Goal: Find specific page/section: Find specific page/section

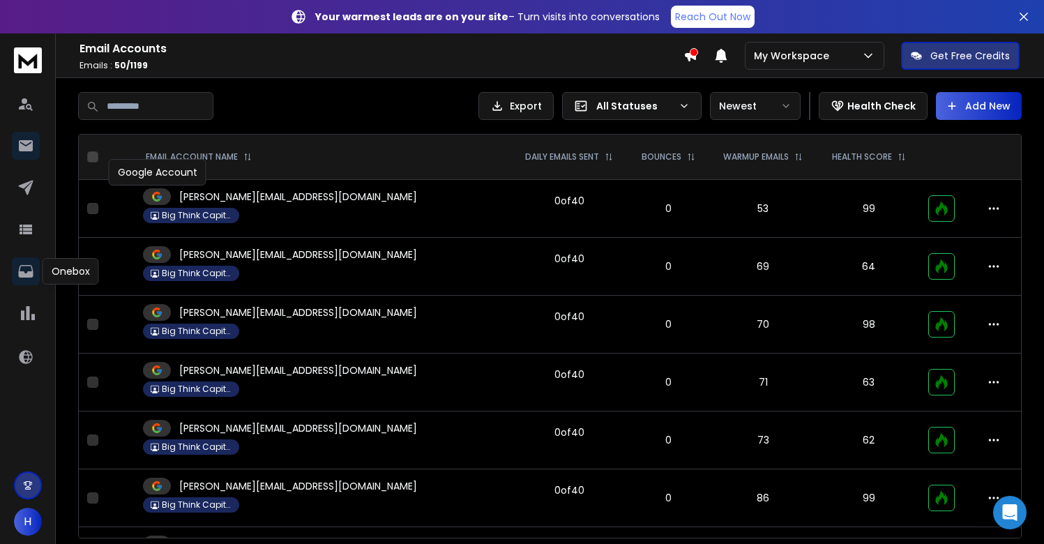
click at [12, 282] on link at bounding box center [26, 271] width 28 height 28
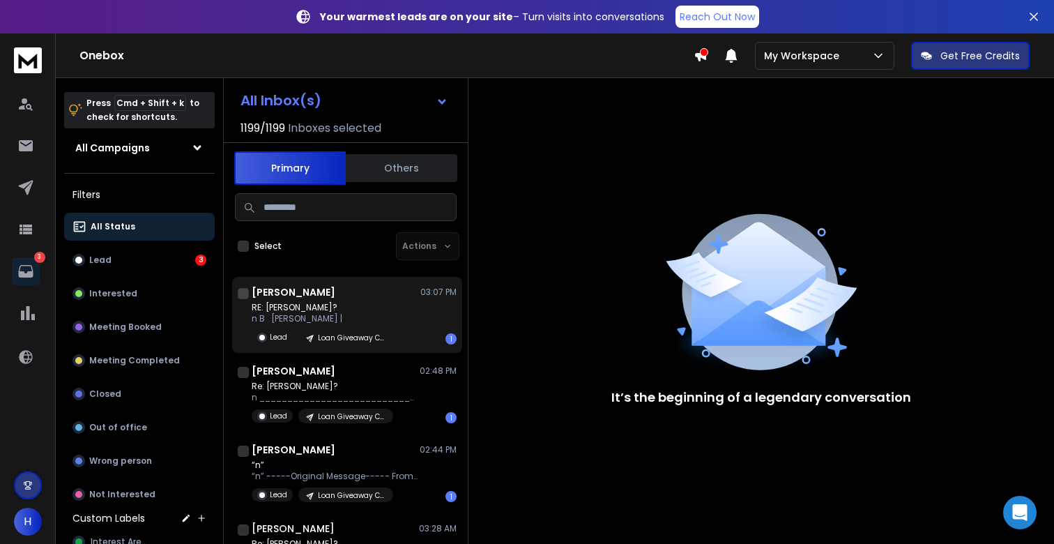
click at [437, 305] on div "RE: [PERSON_NAME]? n B [PERSON_NAME] | Lead Loan Giveaway CEM 1" at bounding box center [354, 323] width 205 height 43
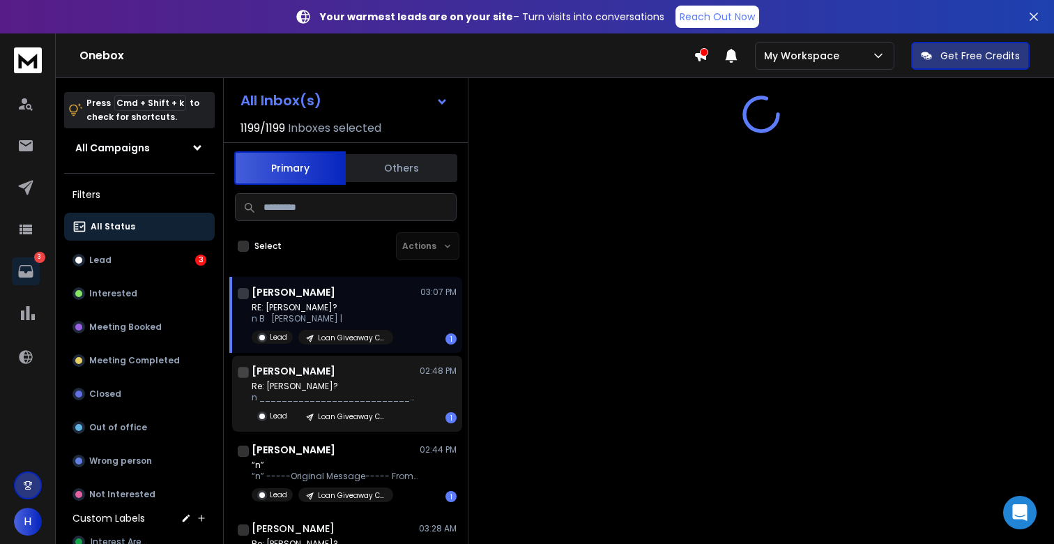
click at [395, 376] on div "[PERSON_NAME] 02:48 PM" at bounding box center [354, 371] width 205 height 14
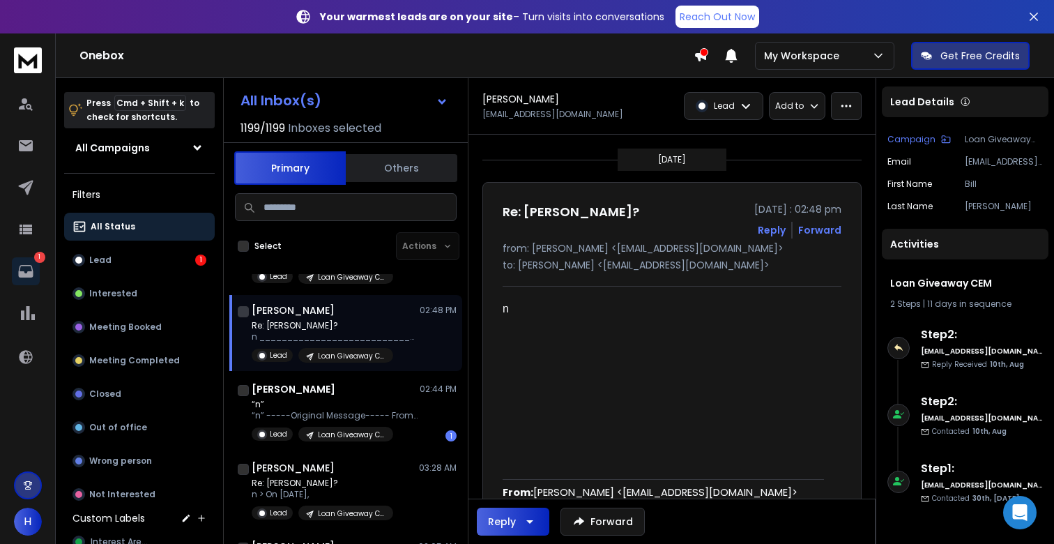
scroll to position [69, 0]
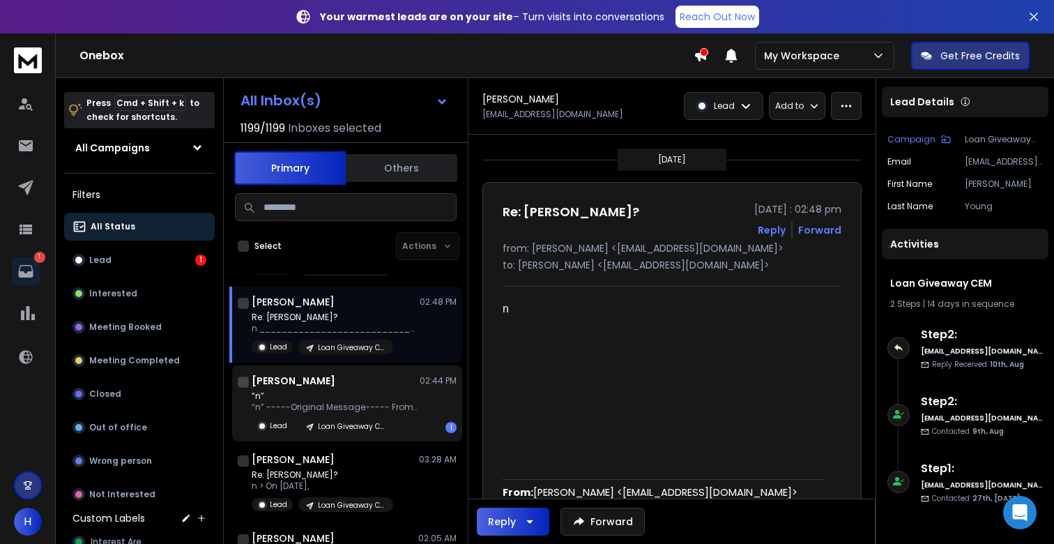
click at [395, 425] on div "Lead Loan Giveaway CEM" at bounding box center [335, 425] width 167 height 15
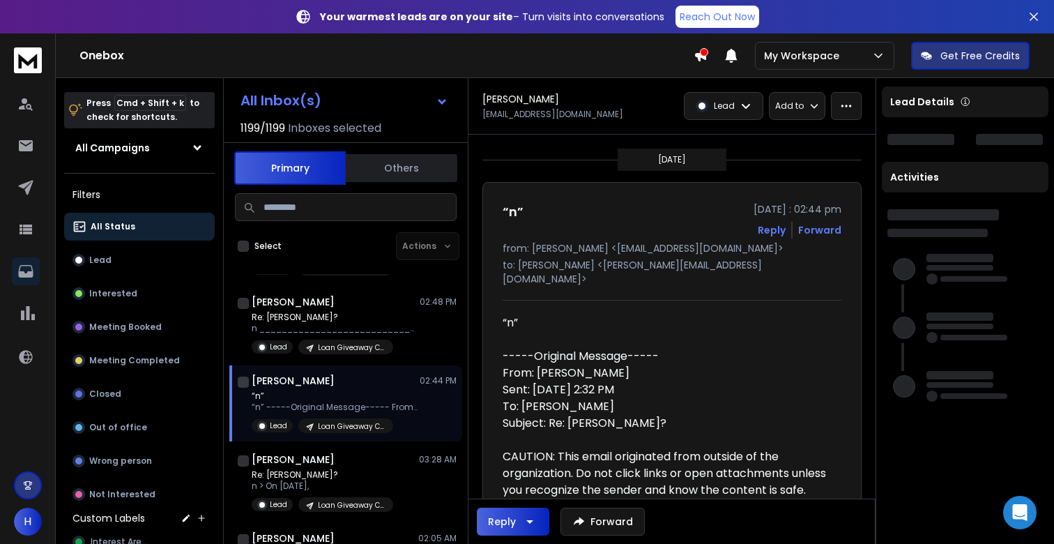
scroll to position [0, 0]
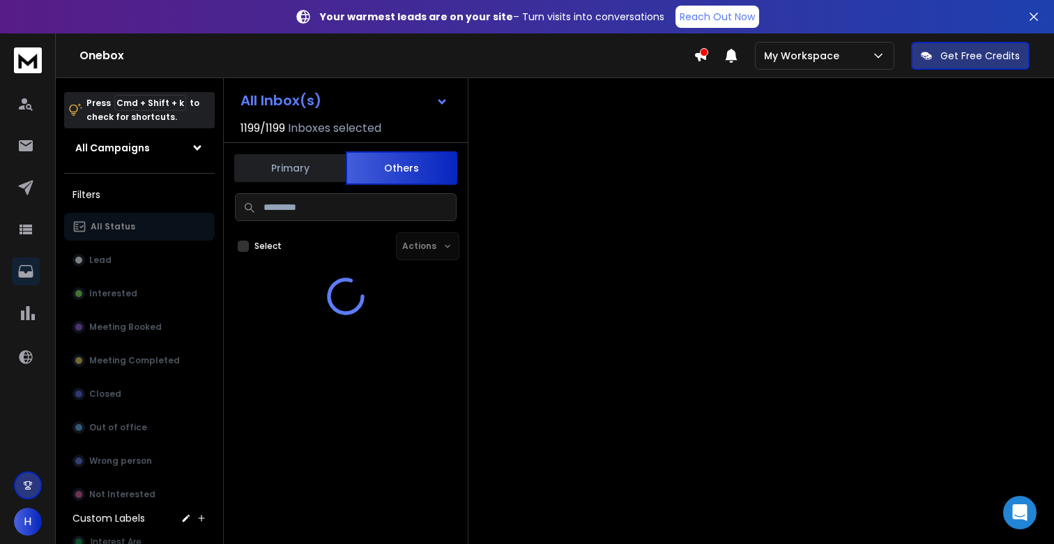
click at [372, 179] on button "Others" at bounding box center [402, 167] width 112 height 33
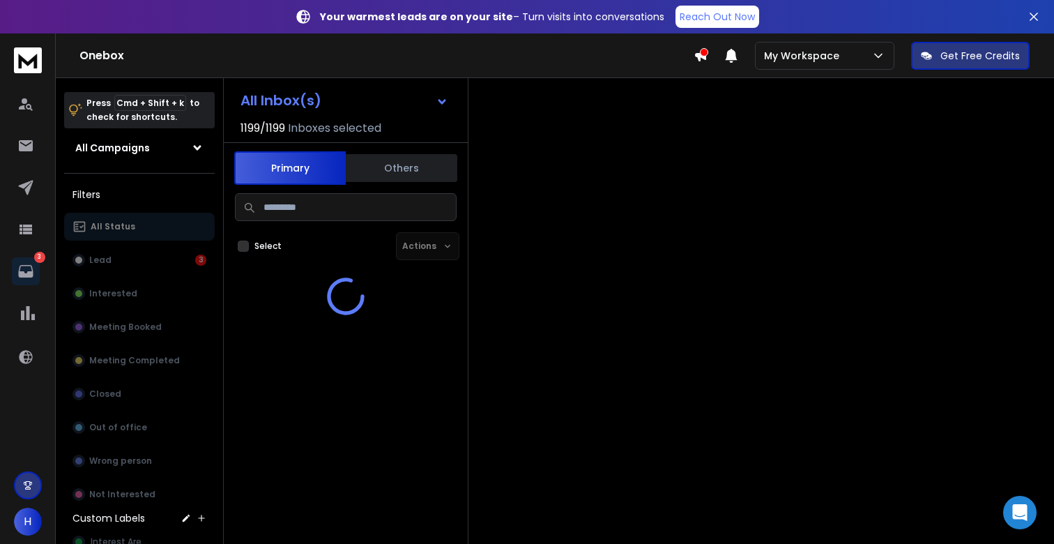
click at [319, 174] on button "Primary" at bounding box center [290, 167] width 112 height 33
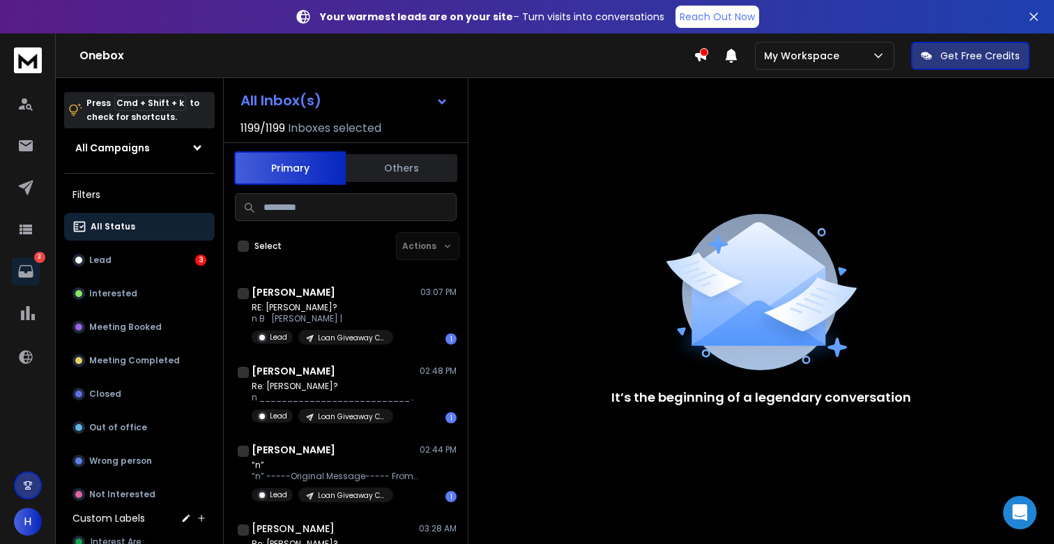
click at [391, 176] on button "Others" at bounding box center [402, 168] width 112 height 31
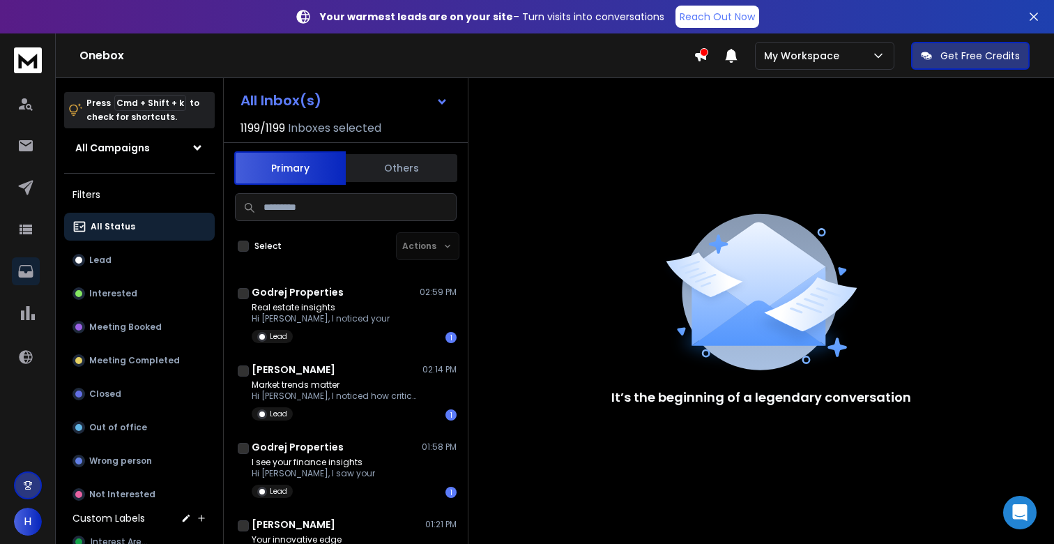
click at [296, 179] on button "Primary" at bounding box center [290, 167] width 112 height 33
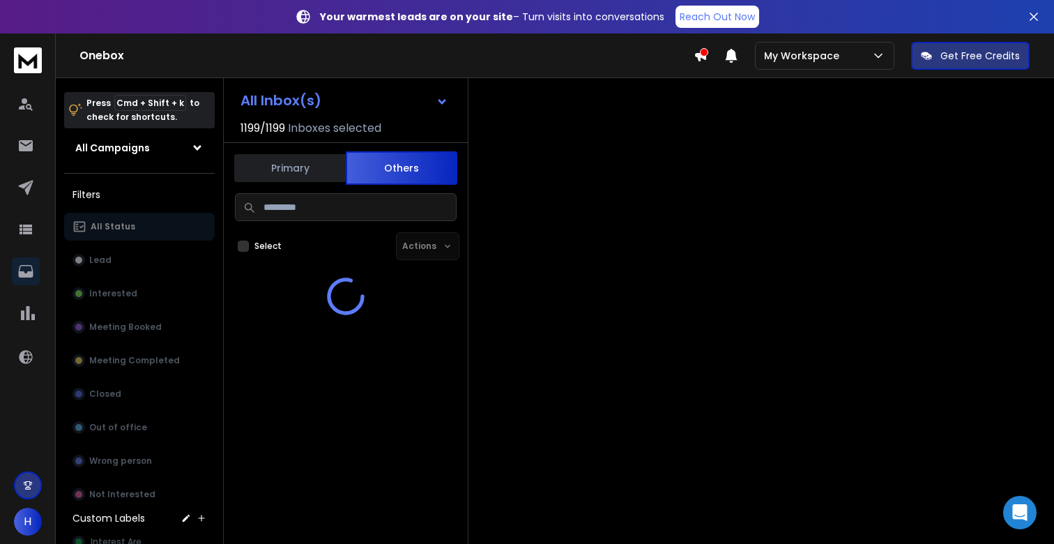
click at [386, 169] on button "Others" at bounding box center [402, 167] width 112 height 33
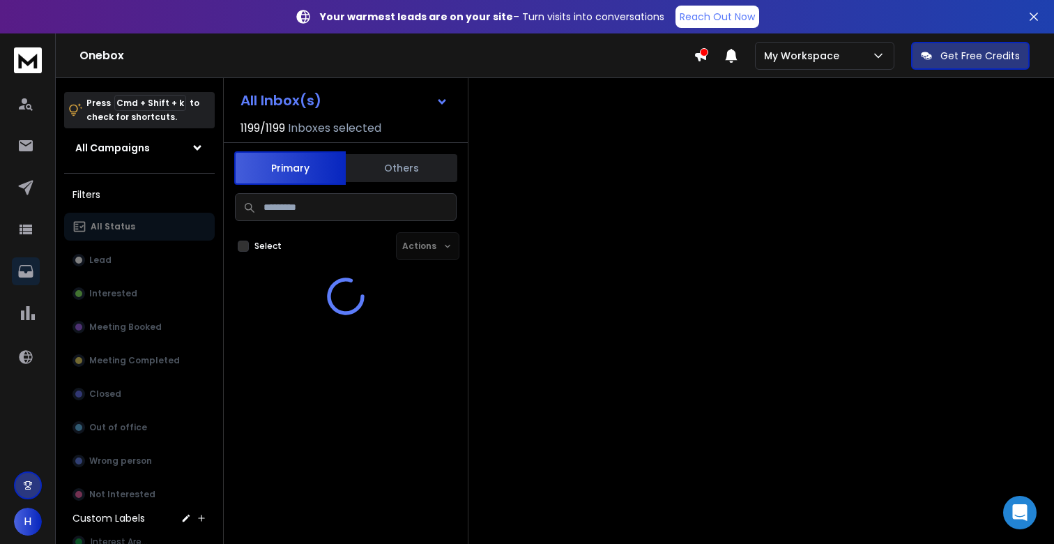
click at [286, 169] on button "Primary" at bounding box center [290, 167] width 112 height 33
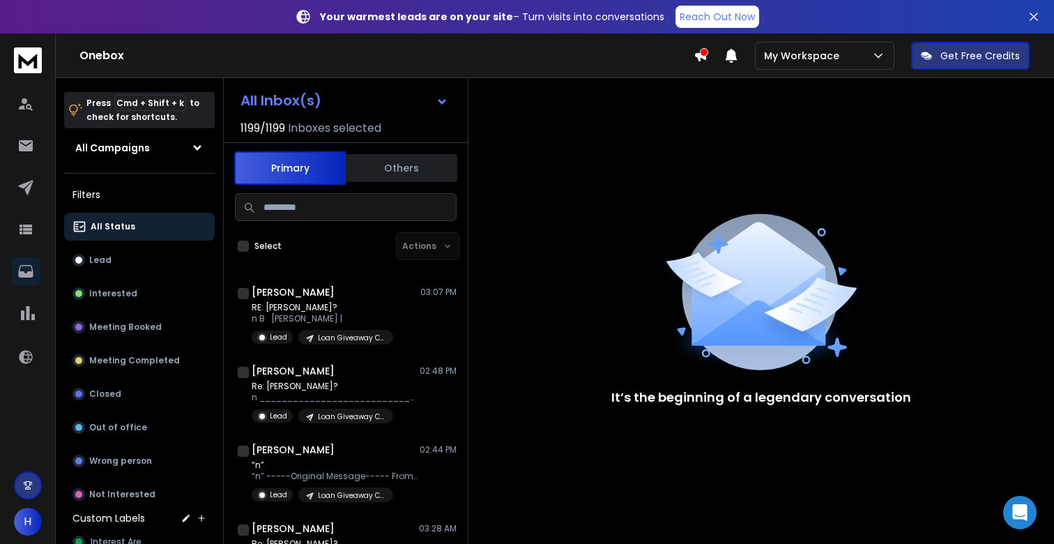
click at [411, 172] on button "Others" at bounding box center [402, 168] width 112 height 31
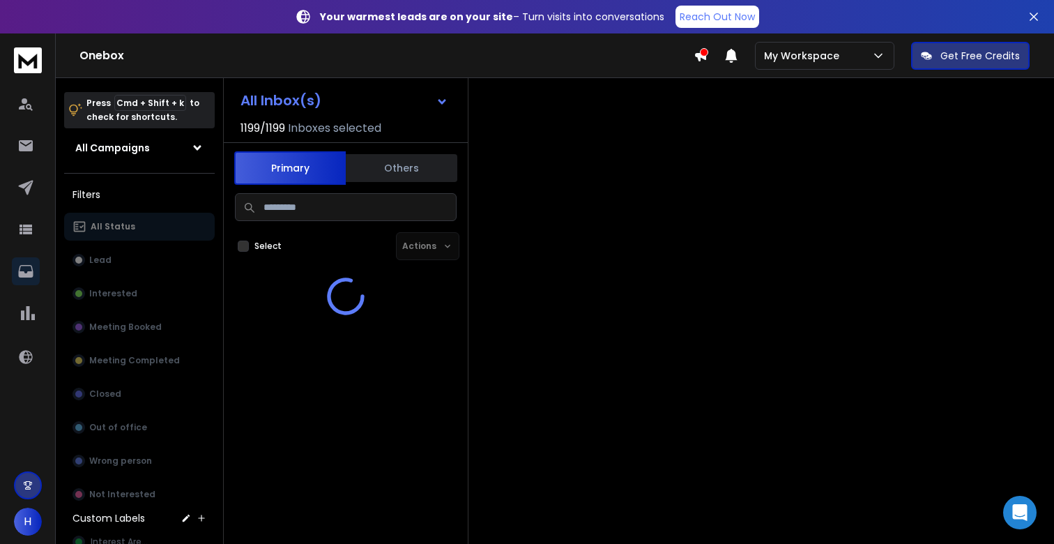
click at [285, 169] on button "Primary" at bounding box center [290, 167] width 112 height 33
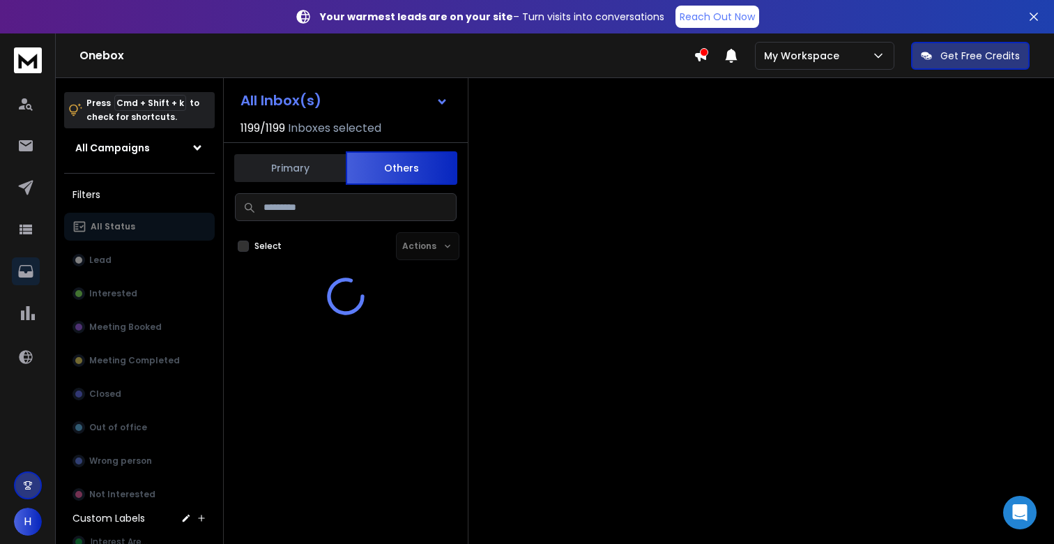
click at [388, 169] on button "Others" at bounding box center [402, 167] width 112 height 33
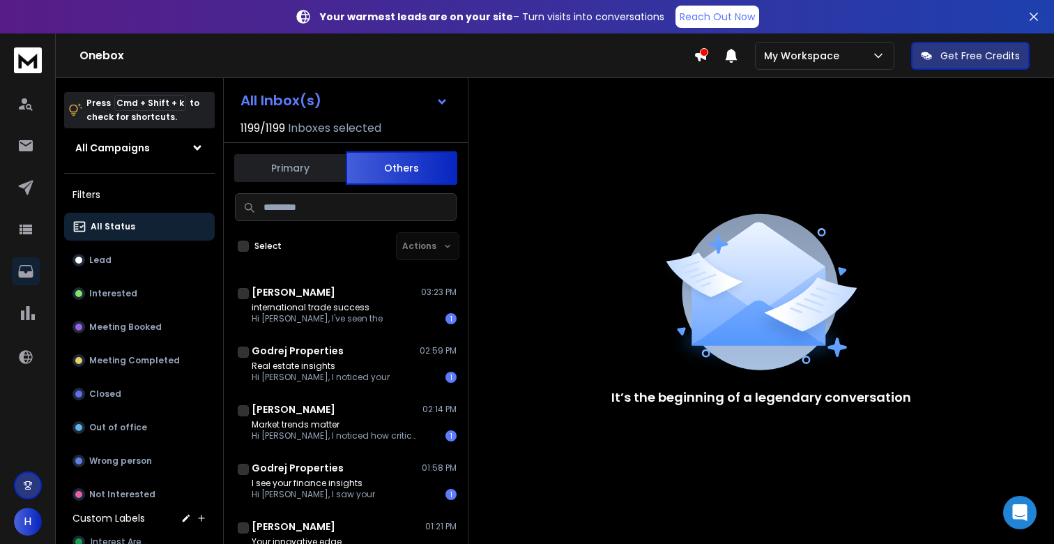
click at [317, 171] on button "Primary" at bounding box center [290, 168] width 112 height 31
